Goal: Communication & Community: Participate in discussion

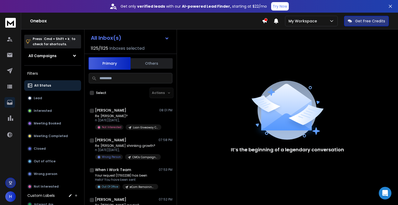
click at [145, 66] on button "Others" at bounding box center [152, 64] width 42 height 12
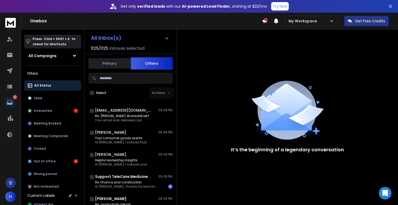
click at [102, 64] on button "Primary" at bounding box center [109, 64] width 42 height 12
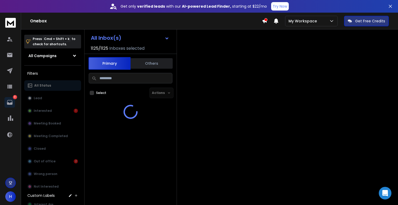
click at [102, 64] on button "Primary" at bounding box center [109, 63] width 42 height 13
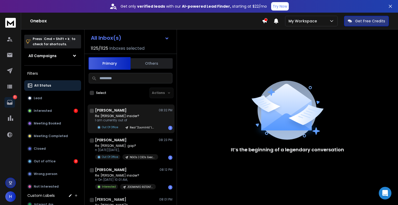
click at [146, 110] on div "[PERSON_NAME] 08:32 PM" at bounding box center [133, 110] width 77 height 5
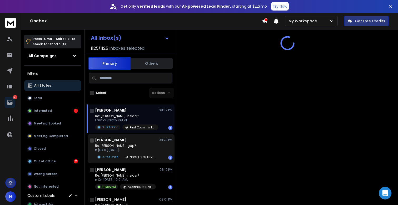
click at [138, 152] on p "n [DATE][DATE]," at bounding box center [126, 150] width 63 height 4
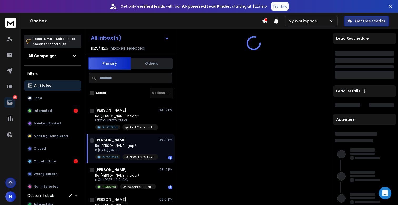
click at [138, 152] on p "n [DATE][DATE]," at bounding box center [126, 150] width 63 height 4
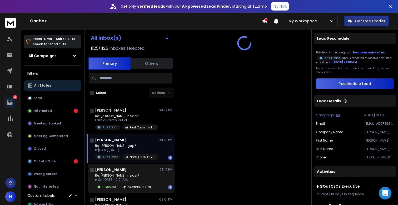
click at [151, 171] on div "[PERSON_NAME] 08:12 PM" at bounding box center [133, 169] width 77 height 5
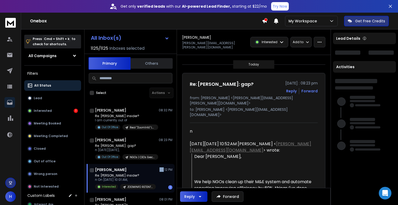
click at [151, 171] on div "[PERSON_NAME] 08:12 PM" at bounding box center [133, 169] width 77 height 5
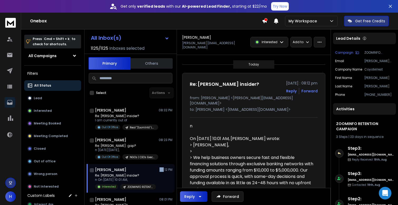
click at [159, 61] on button "Others" at bounding box center [152, 64] width 42 height 12
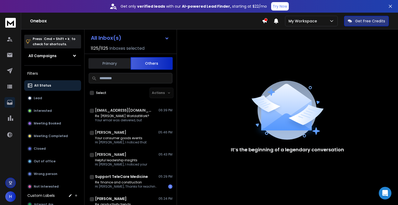
click at [109, 62] on button "Primary" at bounding box center [109, 64] width 42 height 12
